Goal: Check status

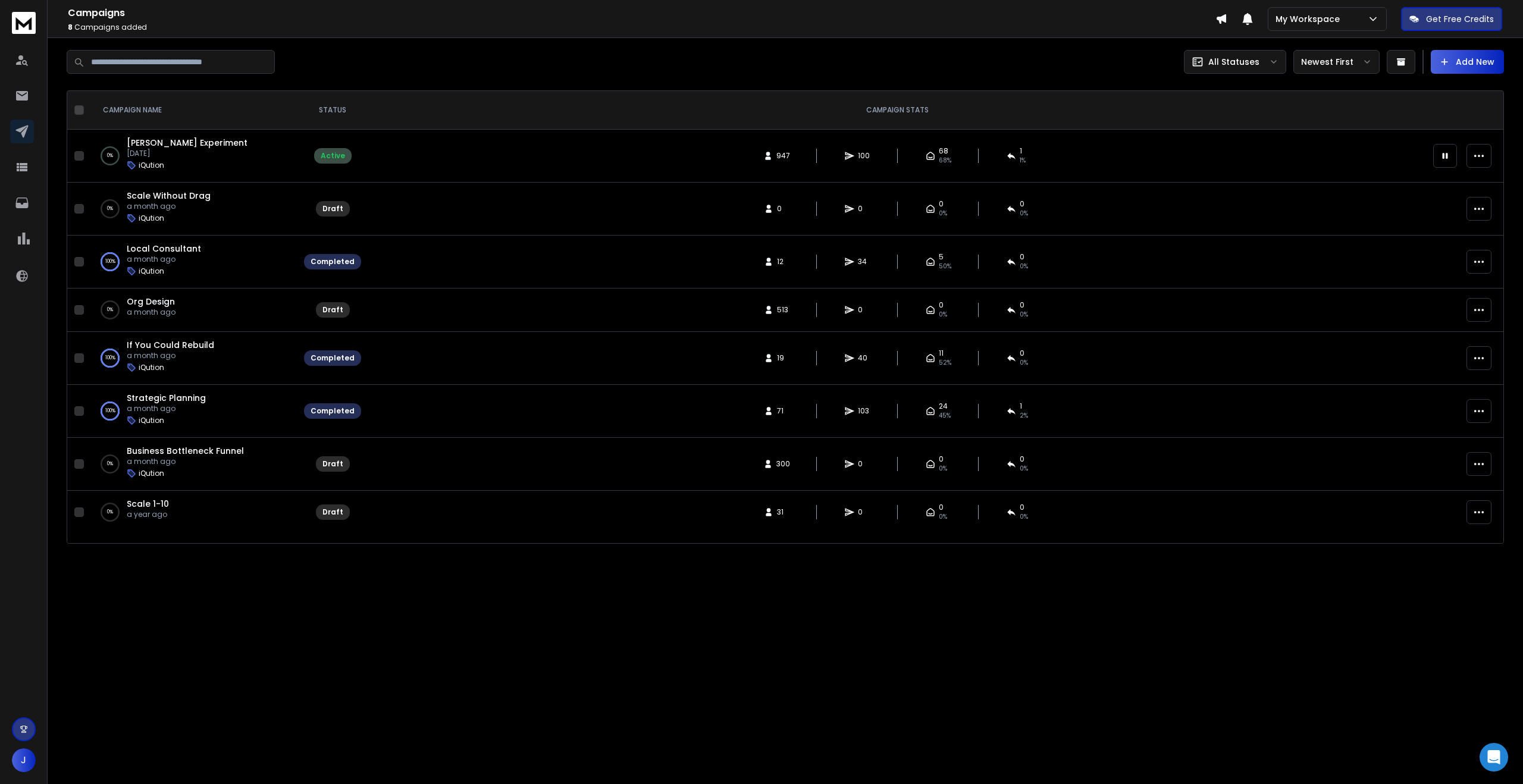
click at [744, 57] on div at bounding box center [426, 61] width 718 height 24
click at [284, 160] on div "0 % Claude Experiment 3 days ago iQution" at bounding box center [193, 155] width 184 height 38
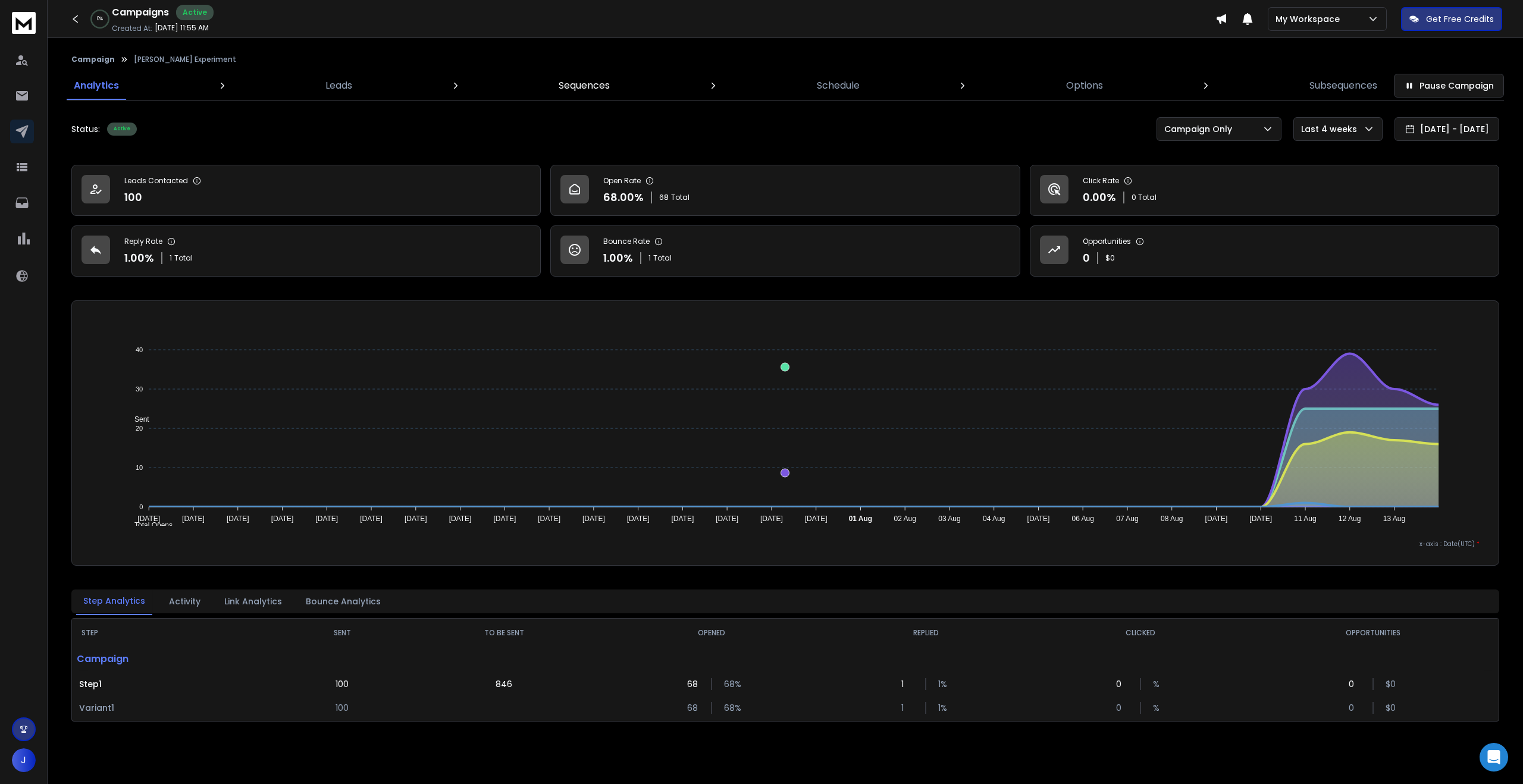
click at [591, 85] on p "Sequences" at bounding box center [584, 86] width 51 height 15
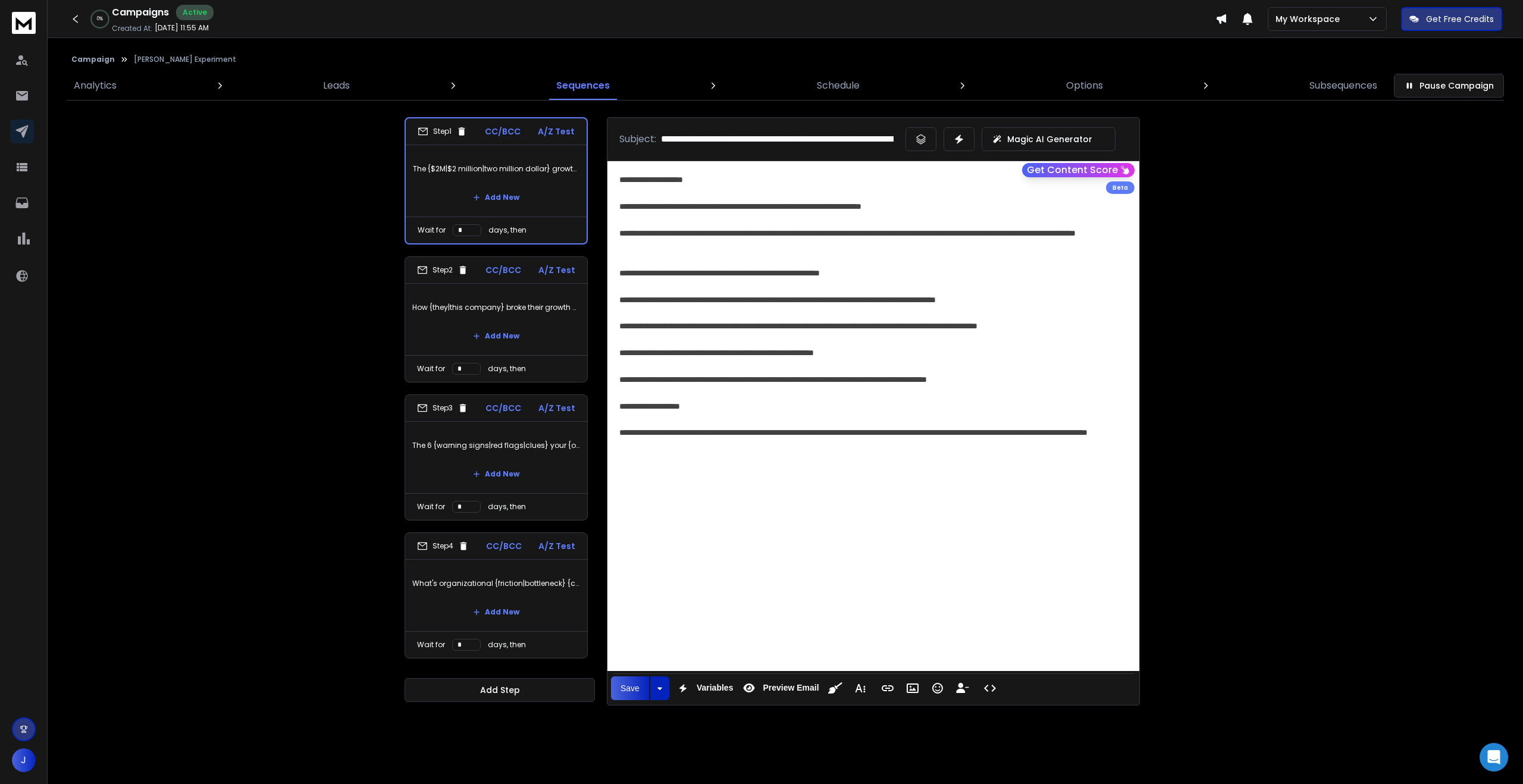
click at [461, 297] on p "How {they|this company} broke their growth ceiling (real numbers)" at bounding box center [496, 307] width 167 height 33
type input "**********"
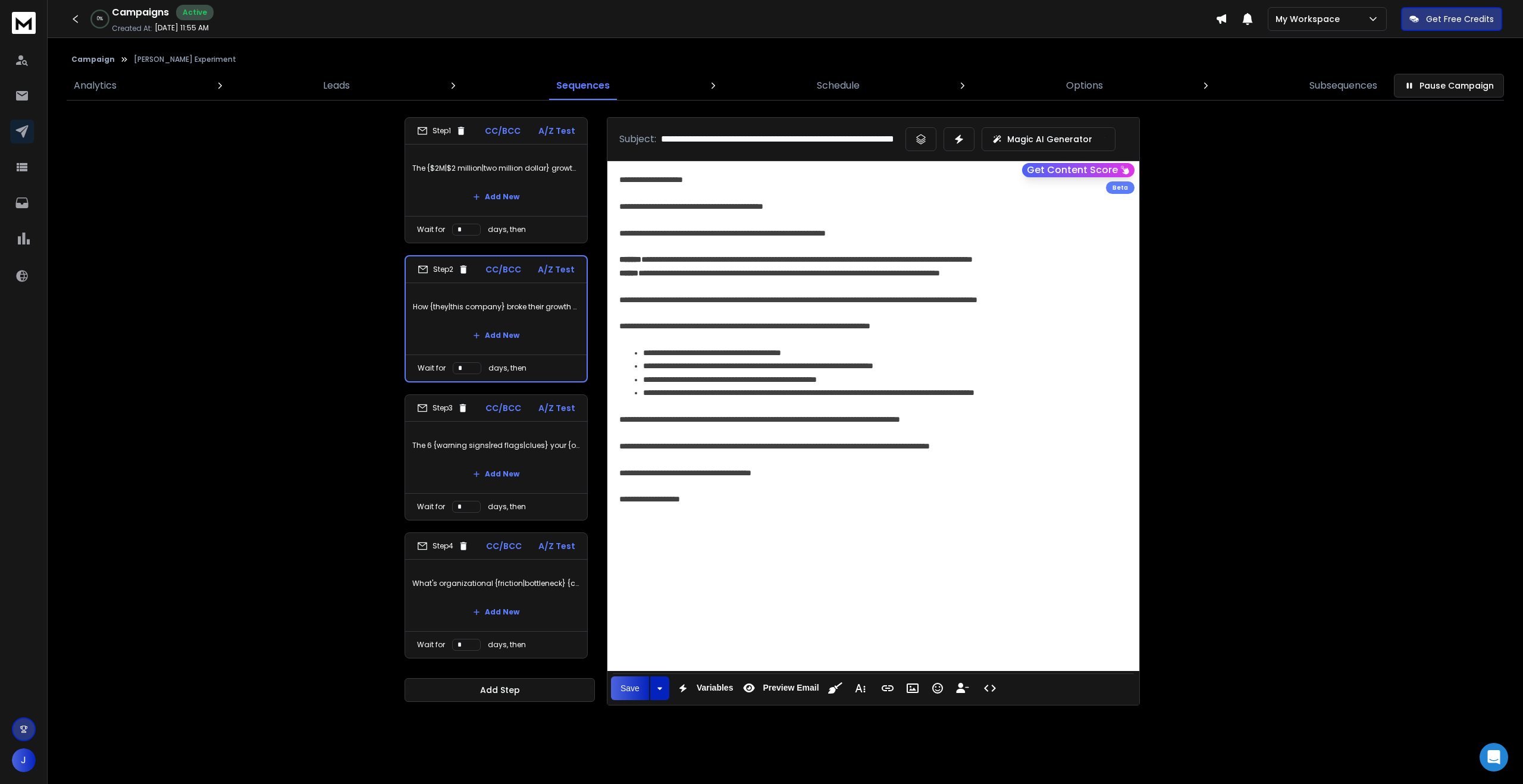
scroll to position [5, 0]
click at [336, 88] on p "Leads" at bounding box center [336, 86] width 27 height 15
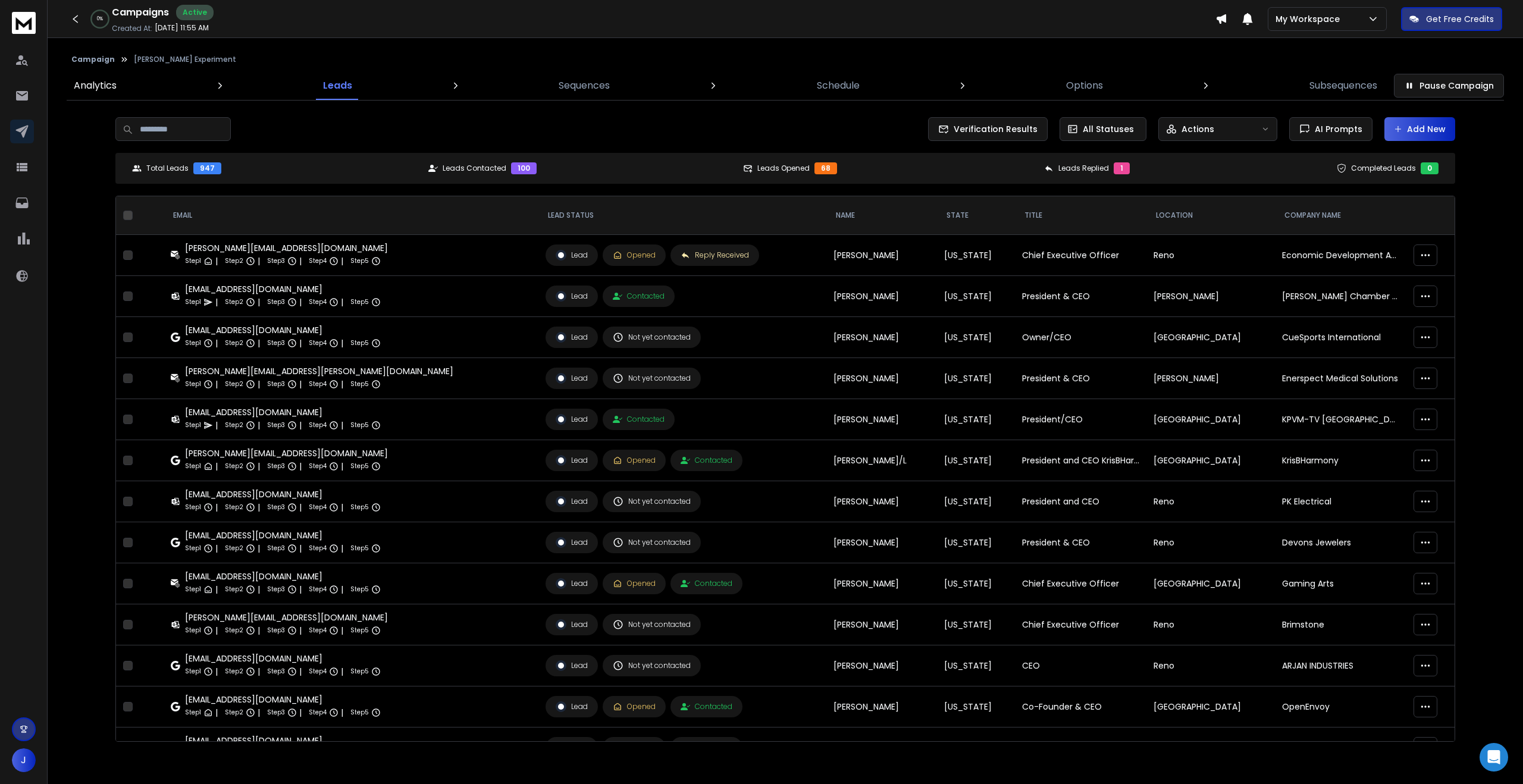
click at [106, 82] on p "Analytics" at bounding box center [95, 86] width 43 height 15
